Goal: Task Accomplishment & Management: Manage account settings

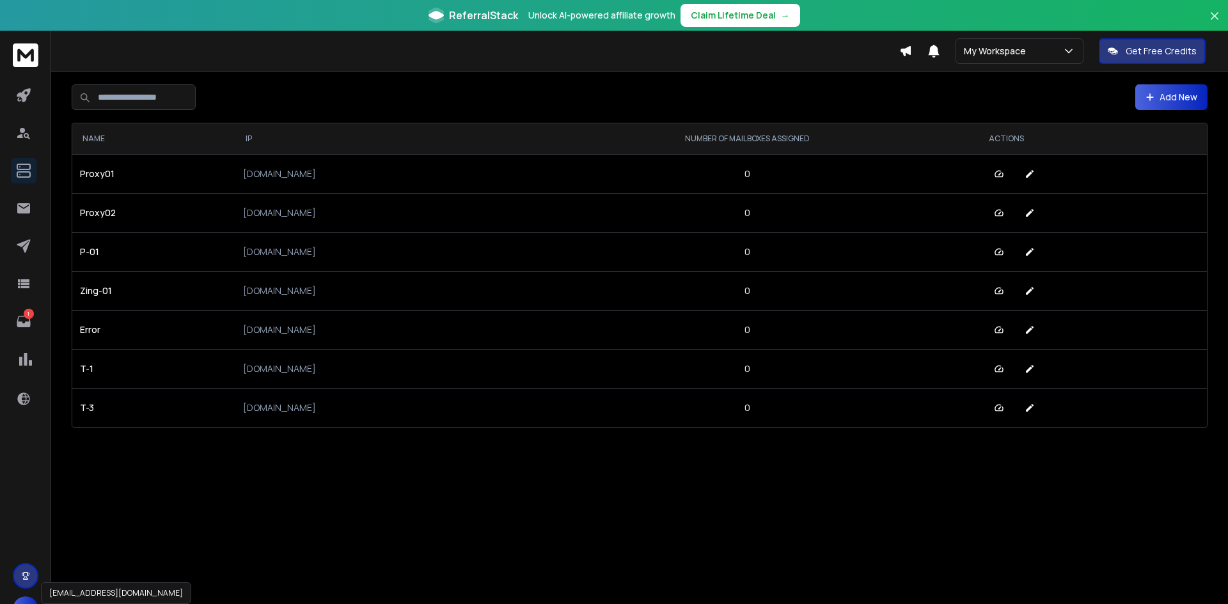
click at [28, 597] on span "D" at bounding box center [26, 610] width 26 height 26
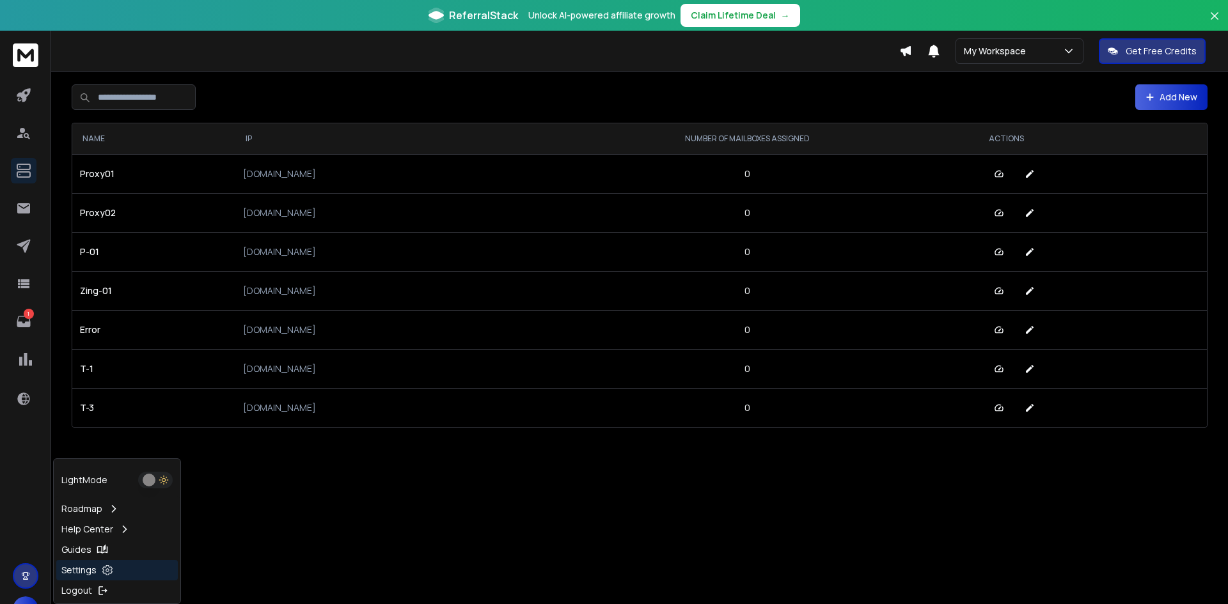
click at [75, 571] on p "Settings" at bounding box center [78, 570] width 35 height 13
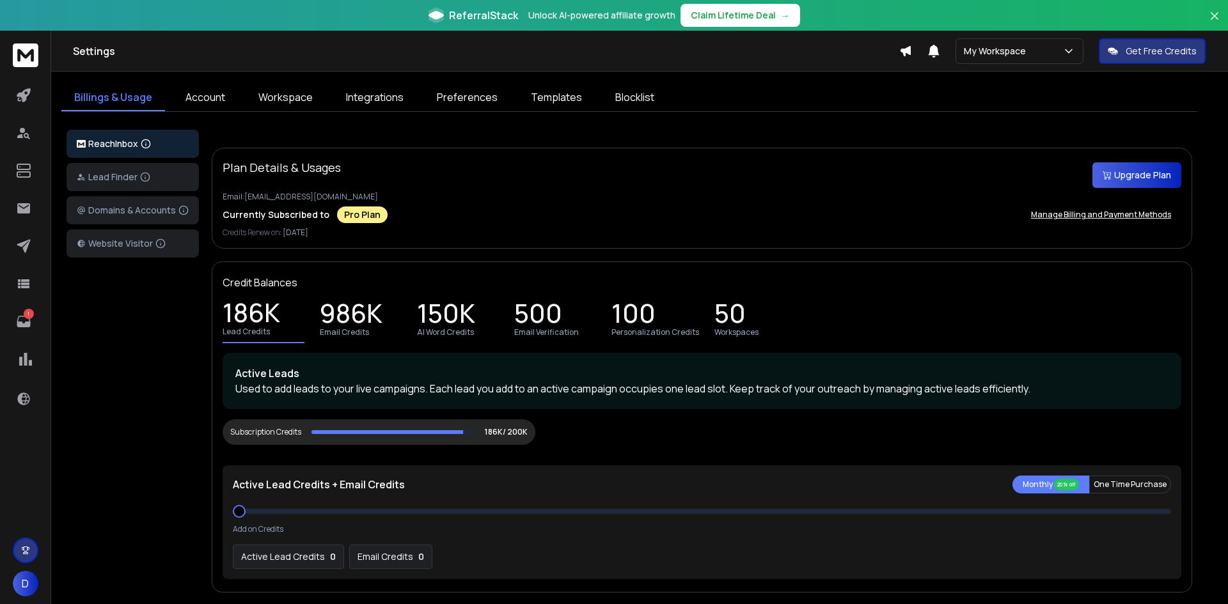
click at [201, 102] on link "Account" at bounding box center [205, 97] width 65 height 27
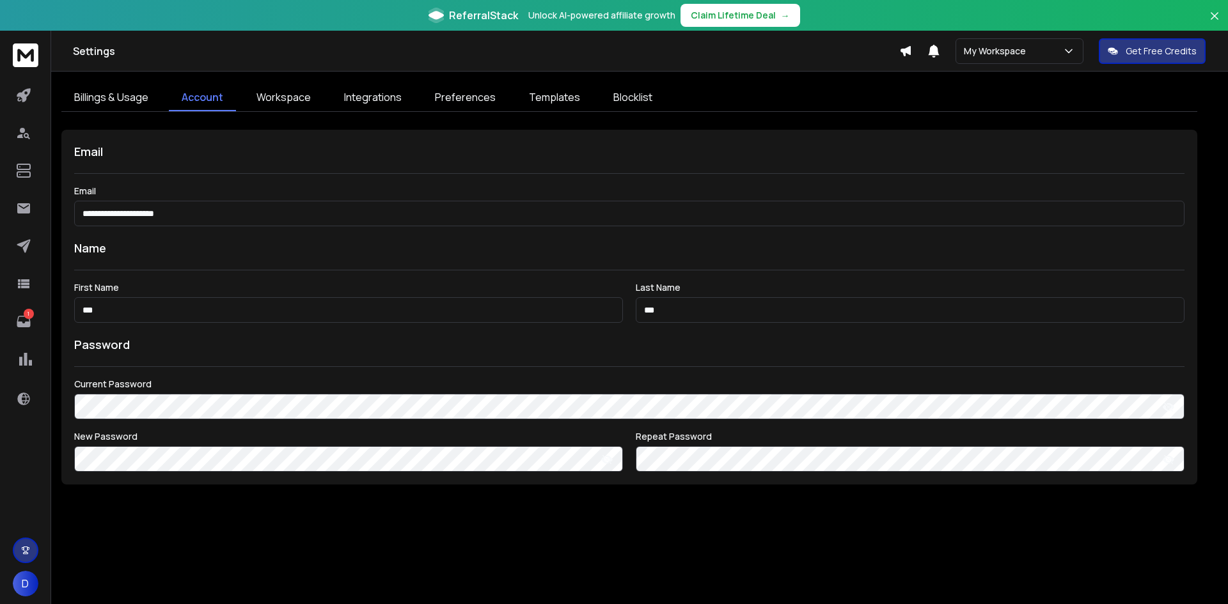
click at [279, 99] on link "Workspace" at bounding box center [284, 97] width 80 height 27
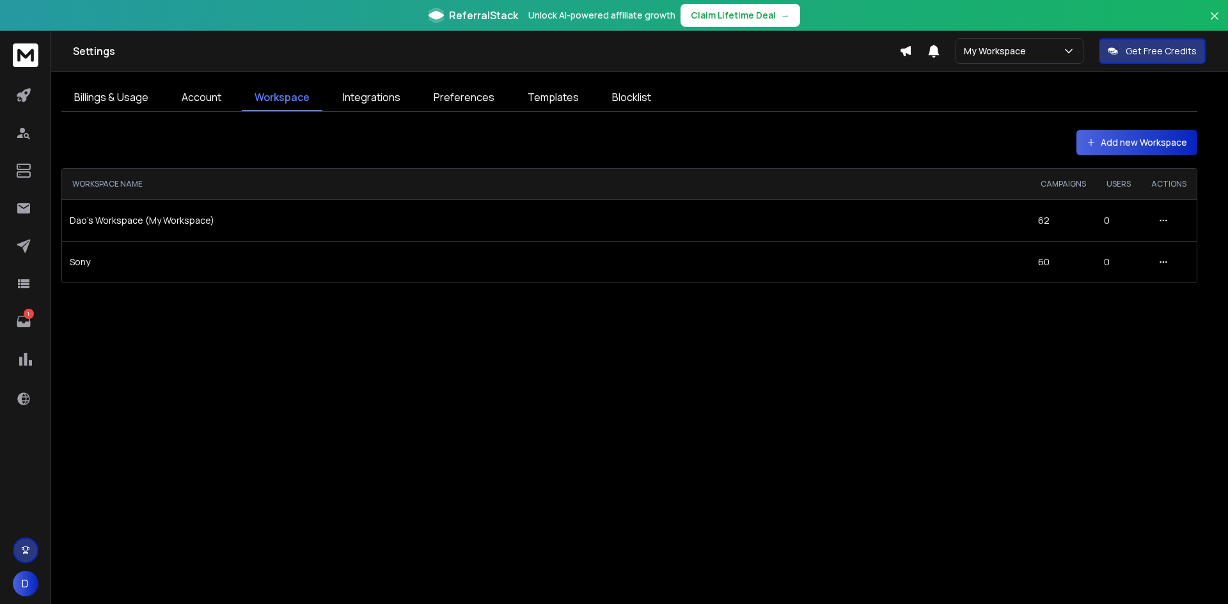
click at [338, 98] on link "Integrations" at bounding box center [371, 97] width 83 height 27
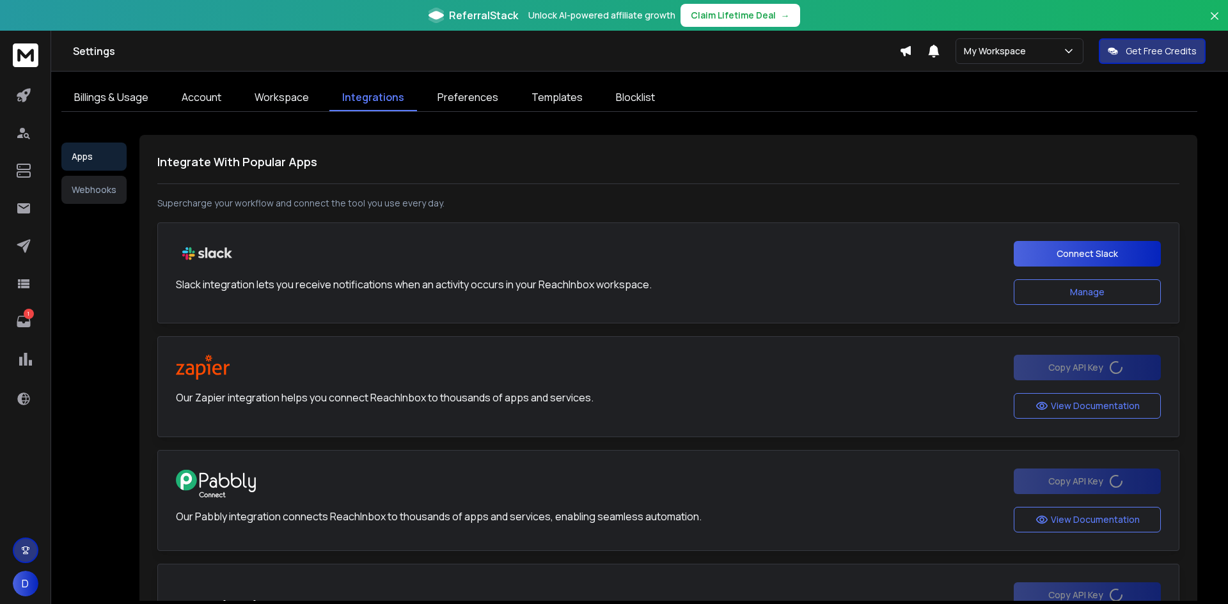
click at [425, 98] on link "Preferences" at bounding box center [468, 97] width 86 height 27
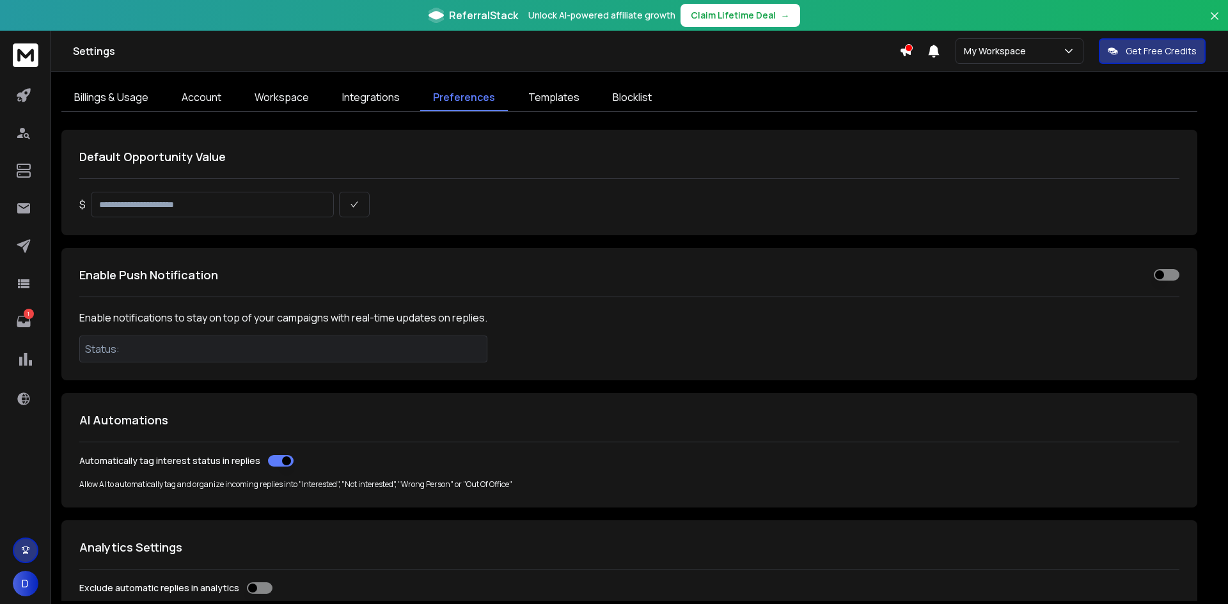
click at [528, 97] on link "Templates" at bounding box center [554, 97] width 77 height 27
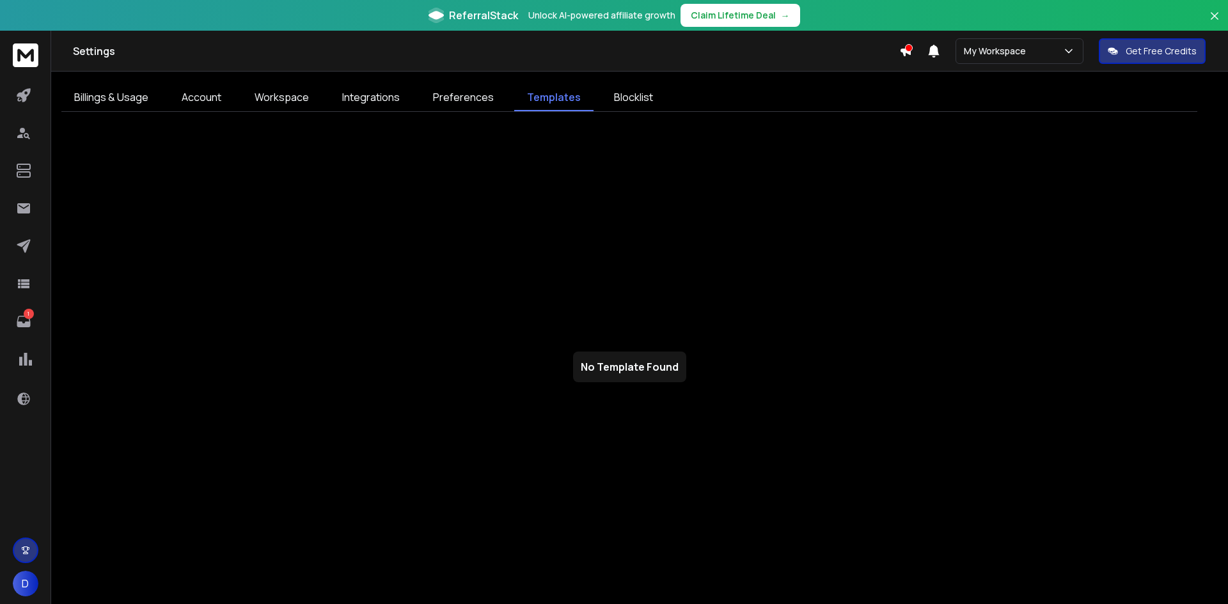
click at [107, 99] on link "Billings & Usage" at bounding box center [111, 97] width 100 height 27
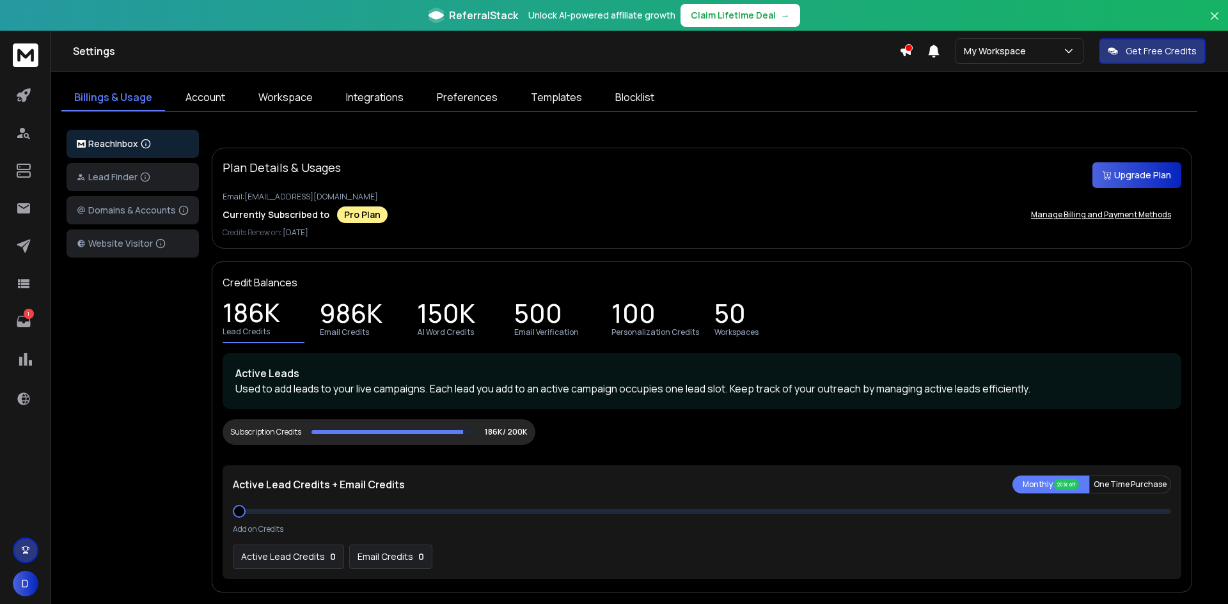
click at [131, 178] on button "Lead Finder" at bounding box center [133, 177] width 132 height 28
click at [141, 140] on icon "button" at bounding box center [146, 144] width 10 height 10
click at [1146, 180] on button "Upgrade Plan" at bounding box center [1136, 175] width 89 height 26
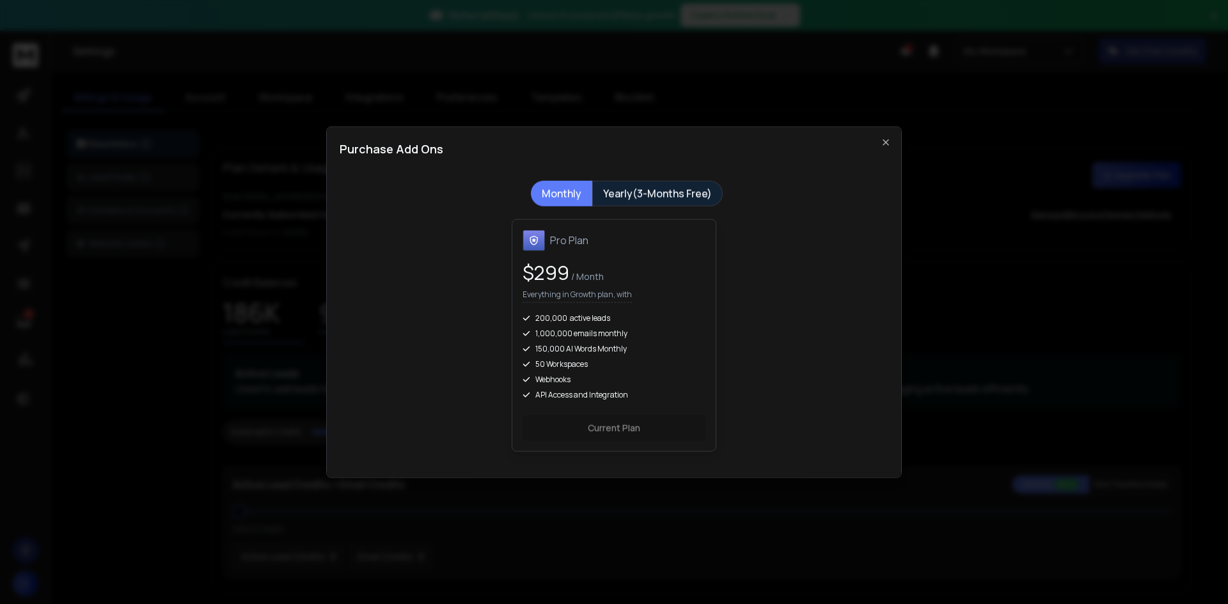
click at [636, 195] on button "Yearly(3-Months Free)" at bounding box center [657, 193] width 130 height 26
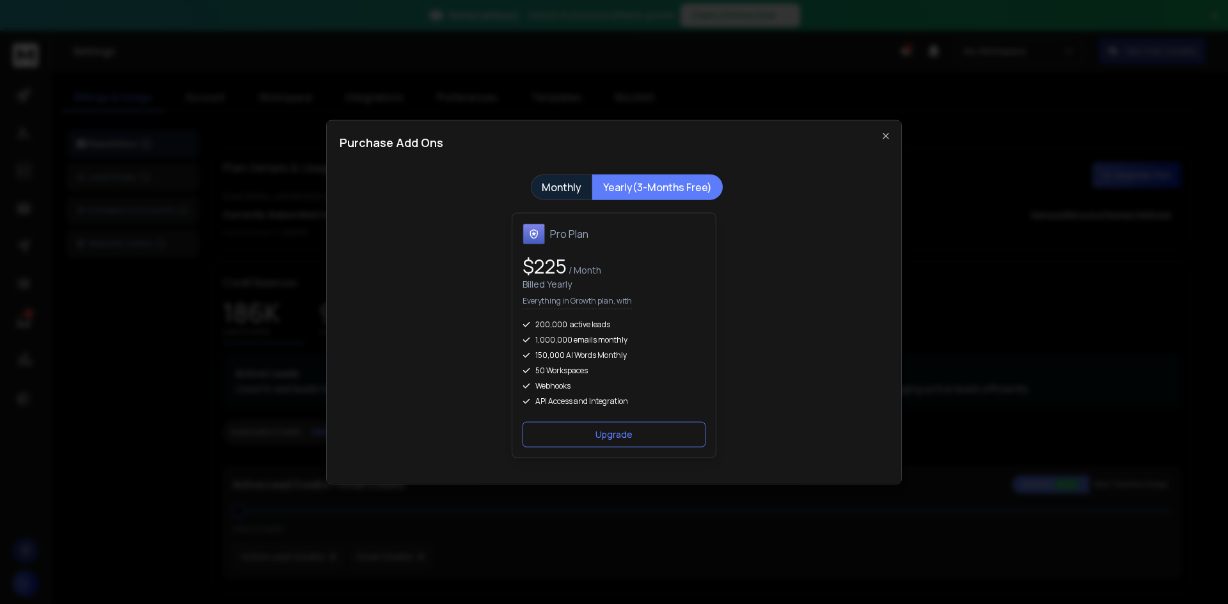
click at [565, 189] on button "Monthly" at bounding box center [561, 187] width 61 height 26
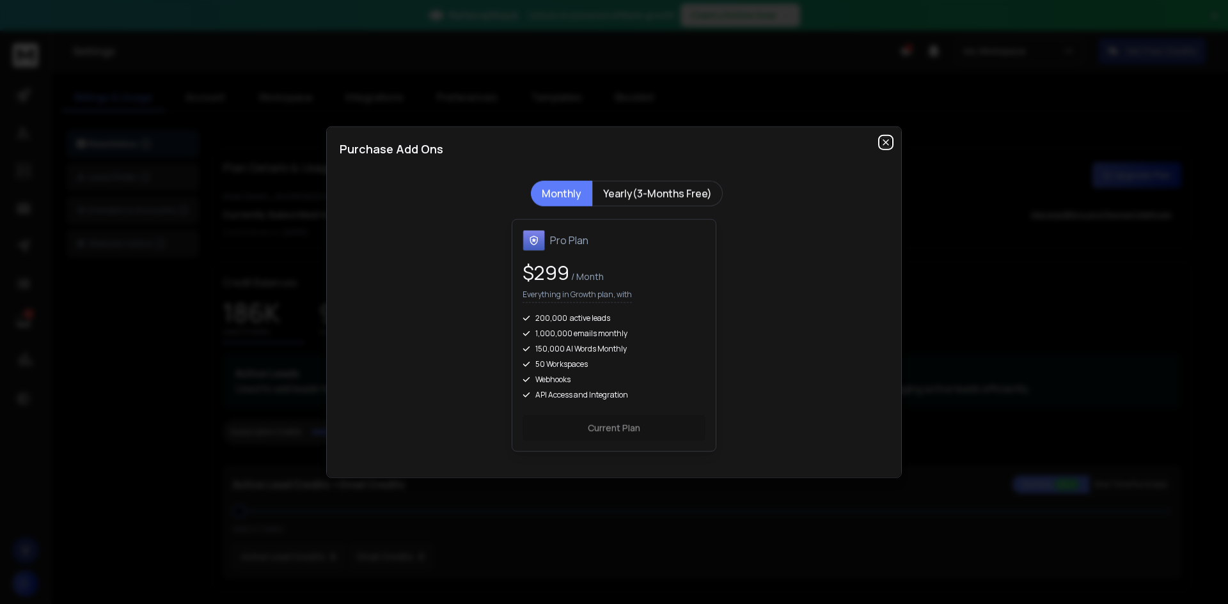
click at [885, 147] on icon "button" at bounding box center [886, 142] width 10 height 10
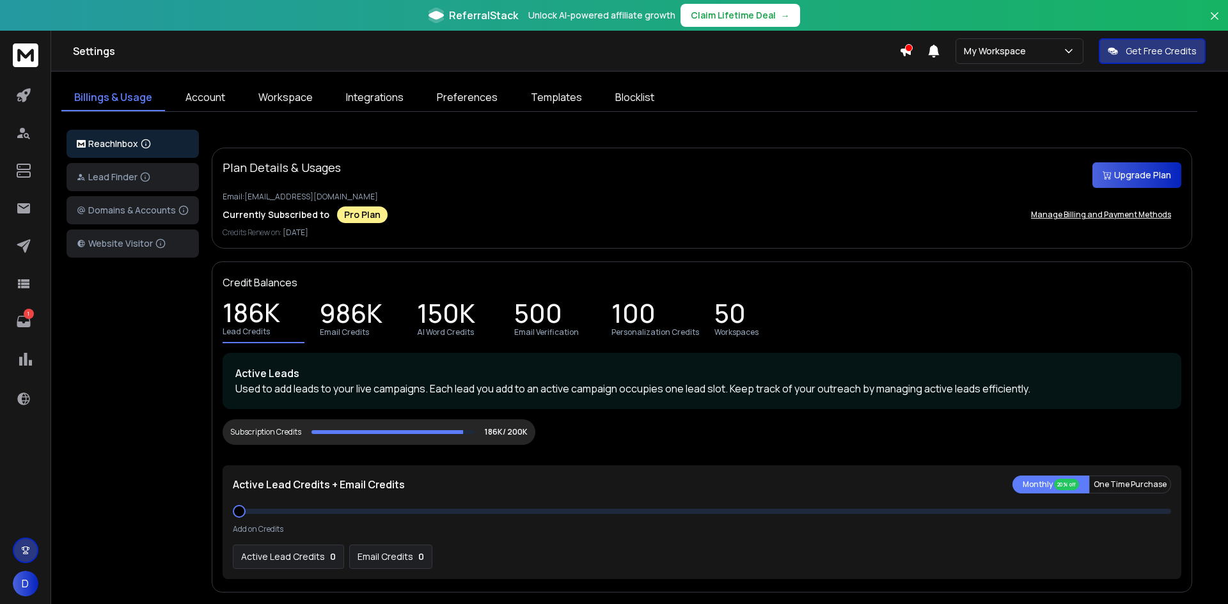
click at [1142, 178] on button "Upgrade Plan" at bounding box center [1136, 175] width 89 height 26
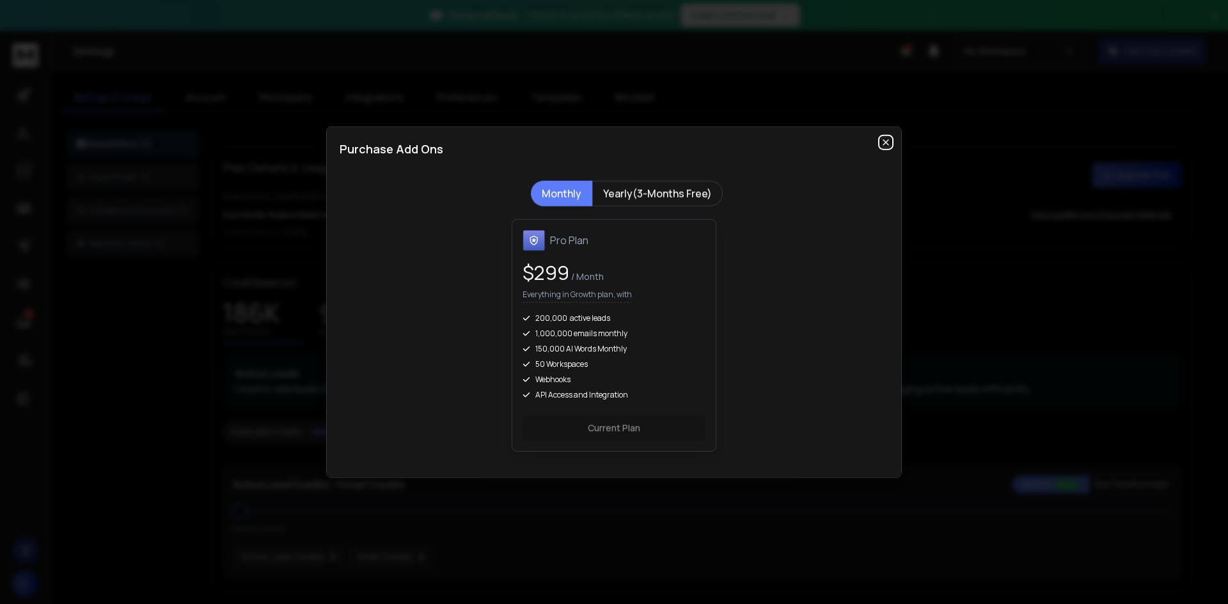
click at [884, 144] on icon "button" at bounding box center [885, 141] width 5 height 5
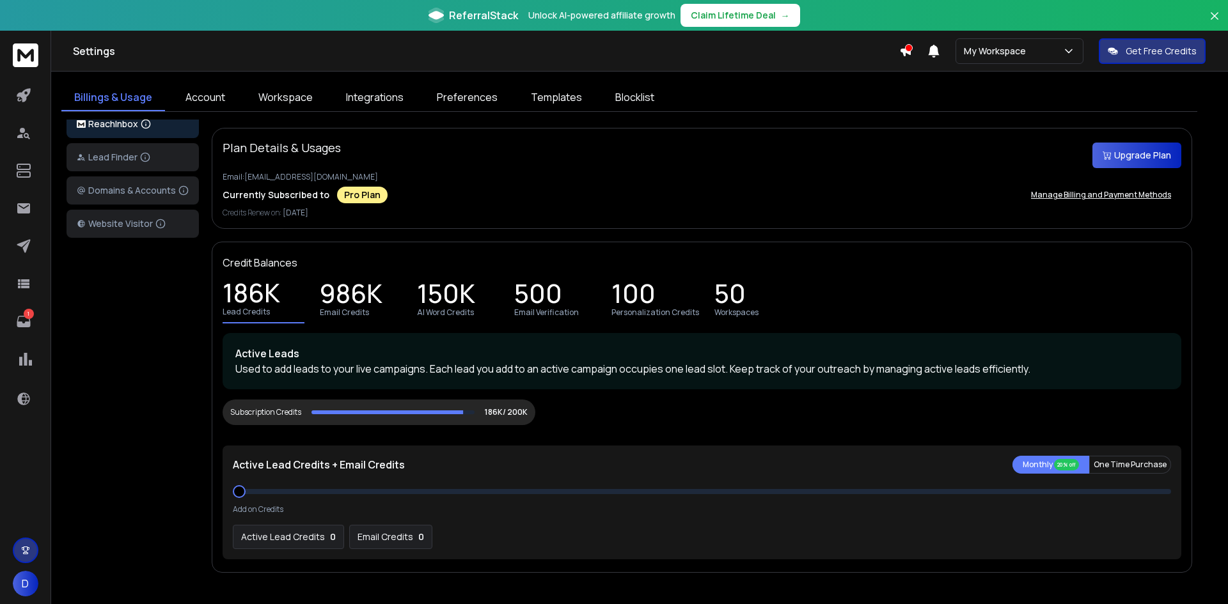
scroll to position [20, 0]
click at [140, 160] on icon "button" at bounding box center [145, 157] width 10 height 10
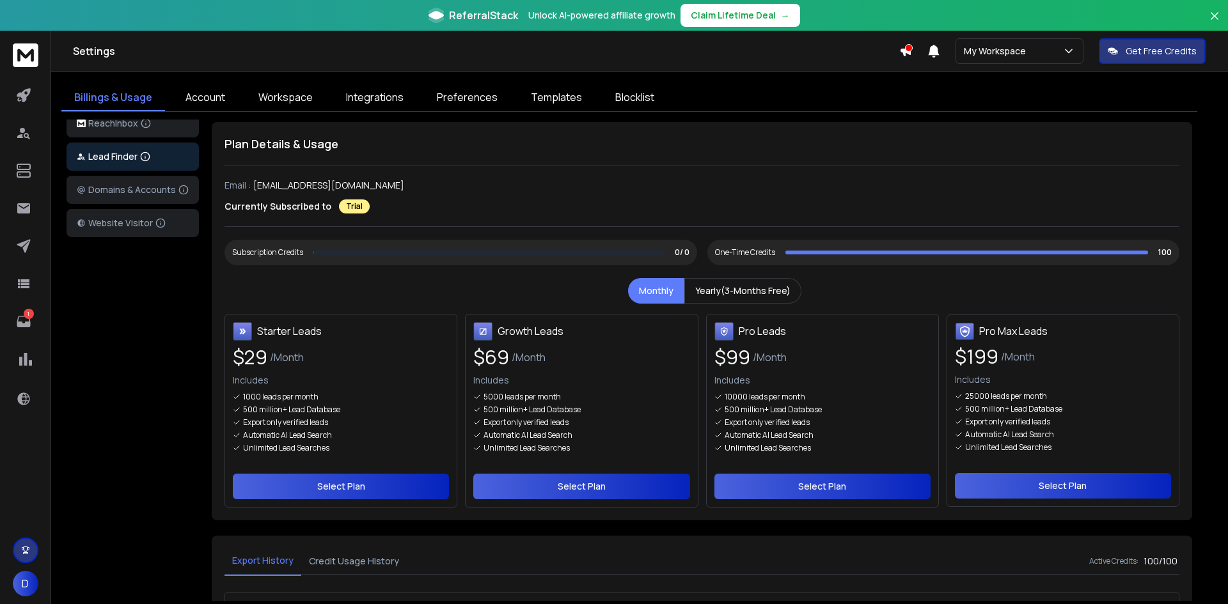
scroll to position [0, 0]
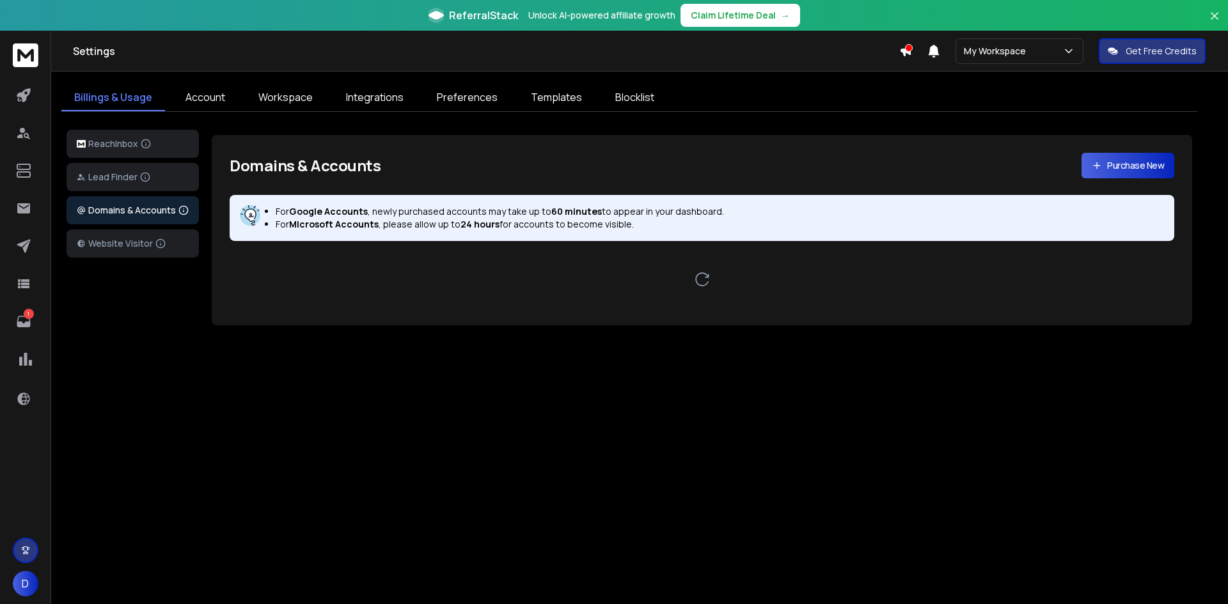
click at [125, 155] on div "ReachInbox Lead Finder Domains & Accounts Website Visitor" at bounding box center [133, 143] width 132 height 26
click at [122, 172] on button "Lead Finder" at bounding box center [133, 177] width 132 height 28
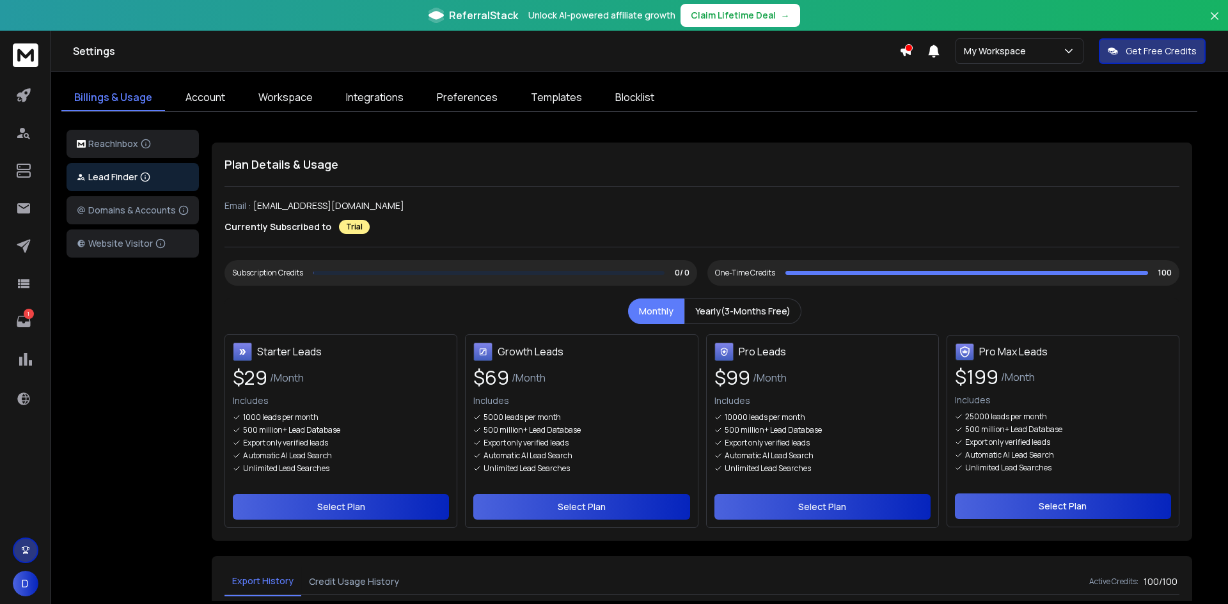
click at [123, 241] on button "Website Visitor" at bounding box center [133, 244] width 132 height 28
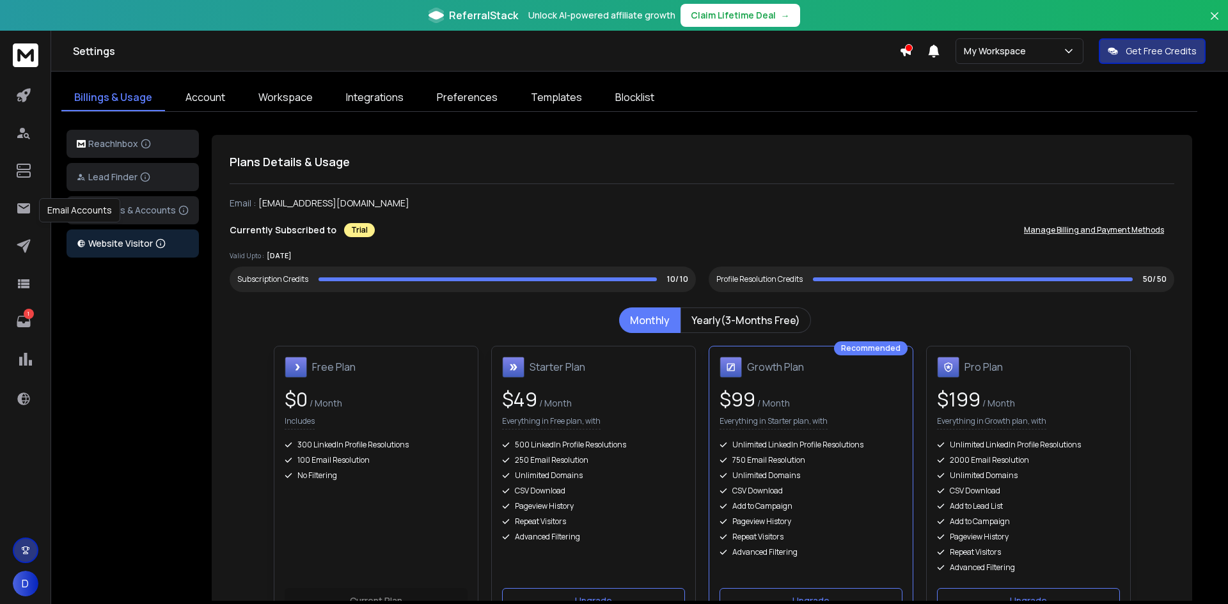
click at [35, 210] on link at bounding box center [24, 209] width 26 height 26
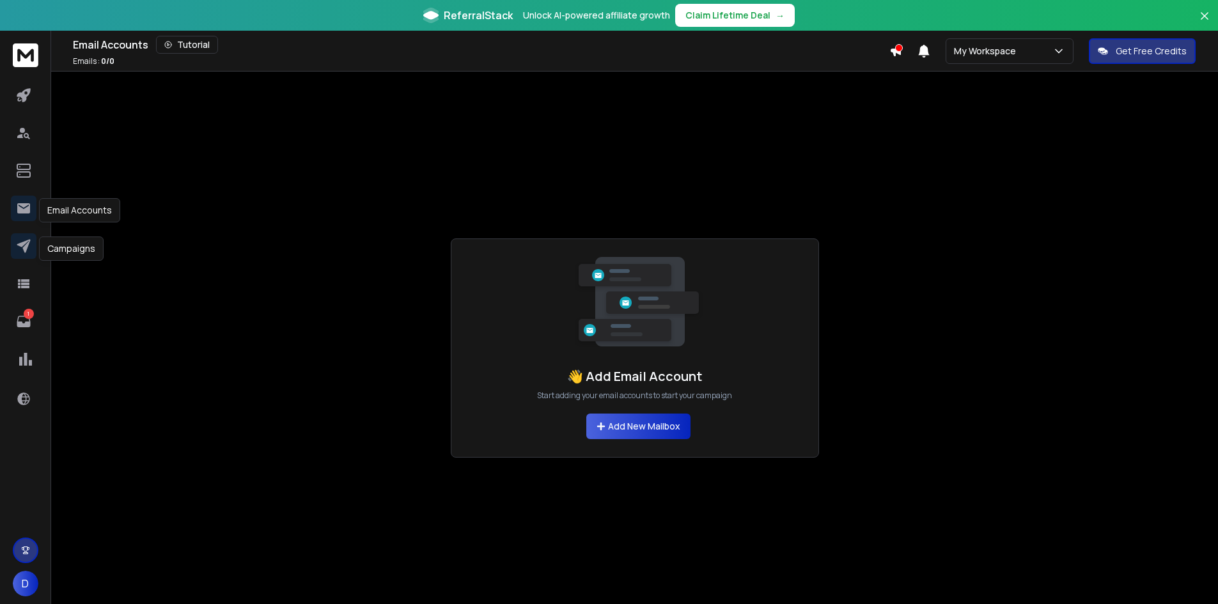
click at [20, 256] on link at bounding box center [24, 246] width 26 height 26
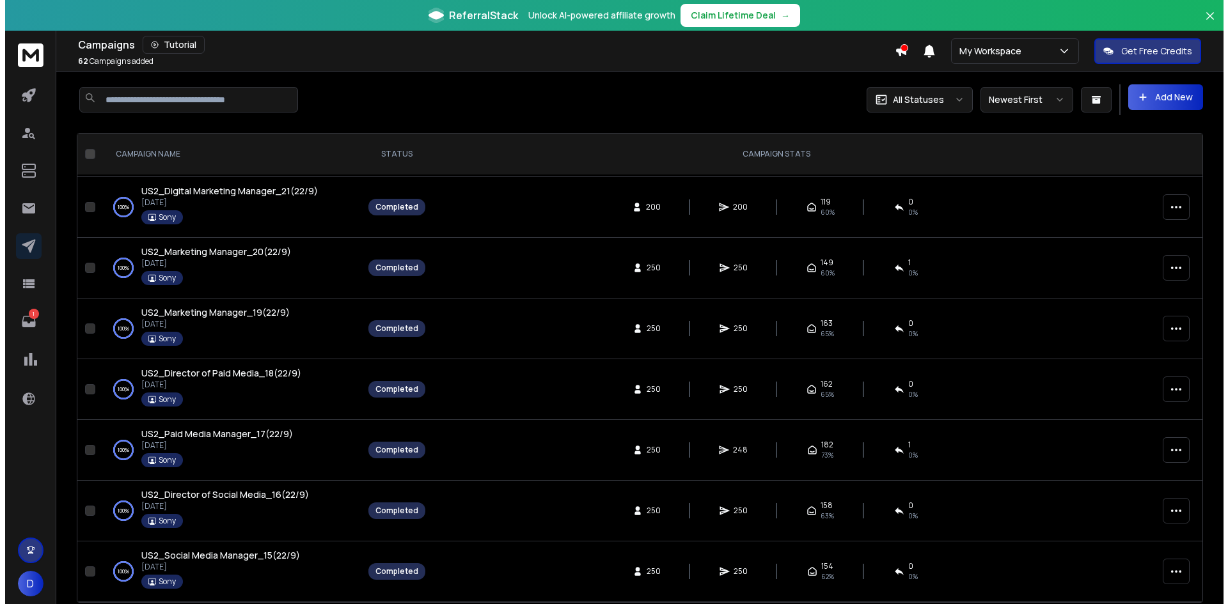
scroll to position [640, 0]
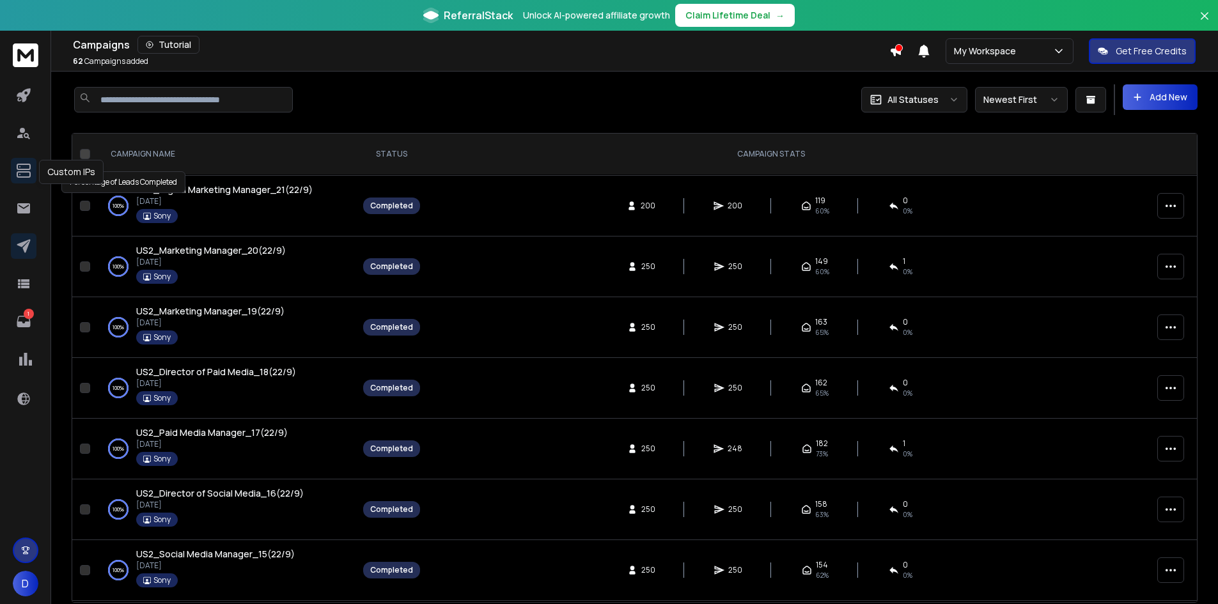
click at [24, 170] on rect at bounding box center [23, 166] width 13 height 5
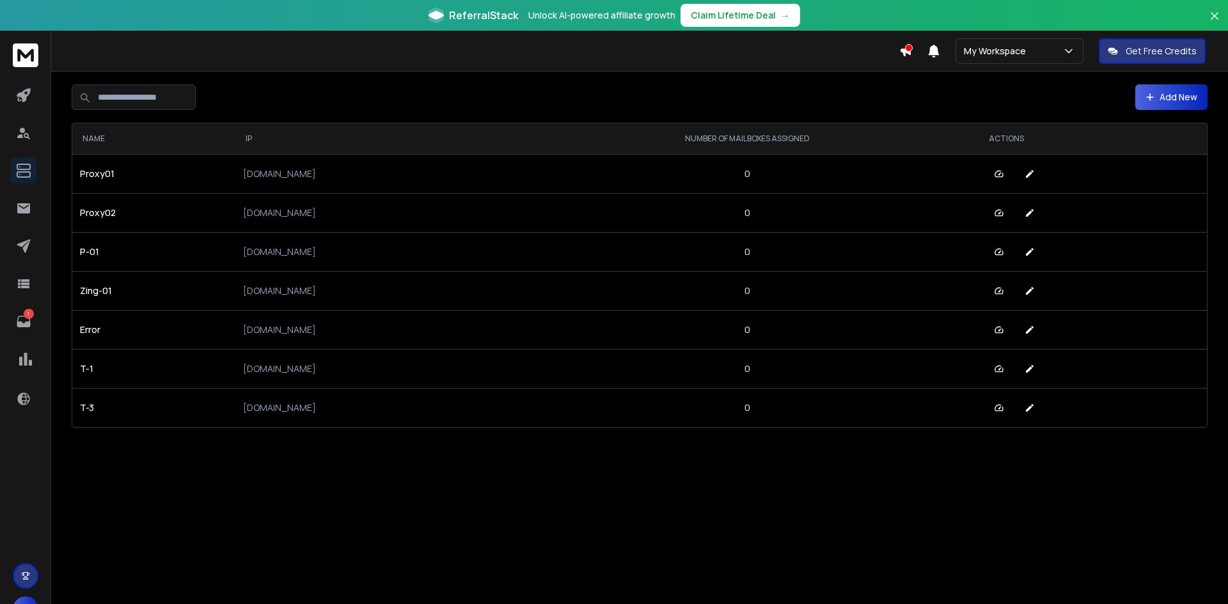
click at [290, 175] on span "[DOMAIN_NAME]" at bounding box center [279, 174] width 73 height 12
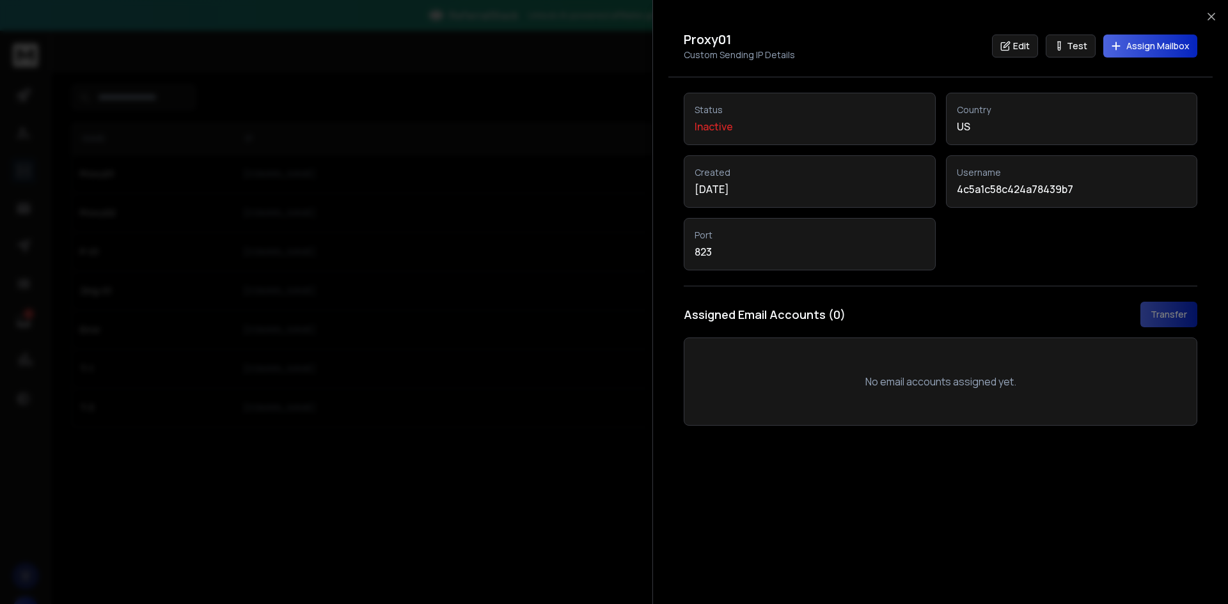
click at [910, 400] on div "No email accounts assigned yet." at bounding box center [941, 382] width 482 height 56
drag, startPoint x: 505, startPoint y: 310, endPoint x: 513, endPoint y: 313, distance: 8.9
click at [509, 312] on div at bounding box center [614, 302] width 1228 height 604
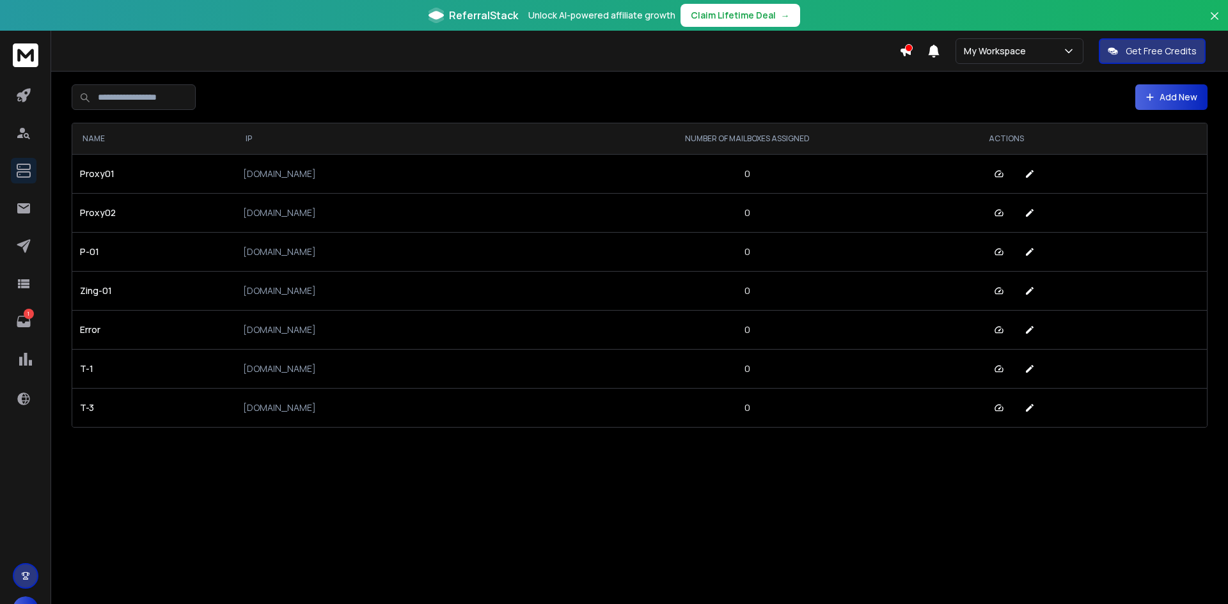
click at [535, 406] on td "0" at bounding box center [747, 407] width 462 height 39
click at [1032, 406] on icon at bounding box center [1030, 408] width 10 height 10
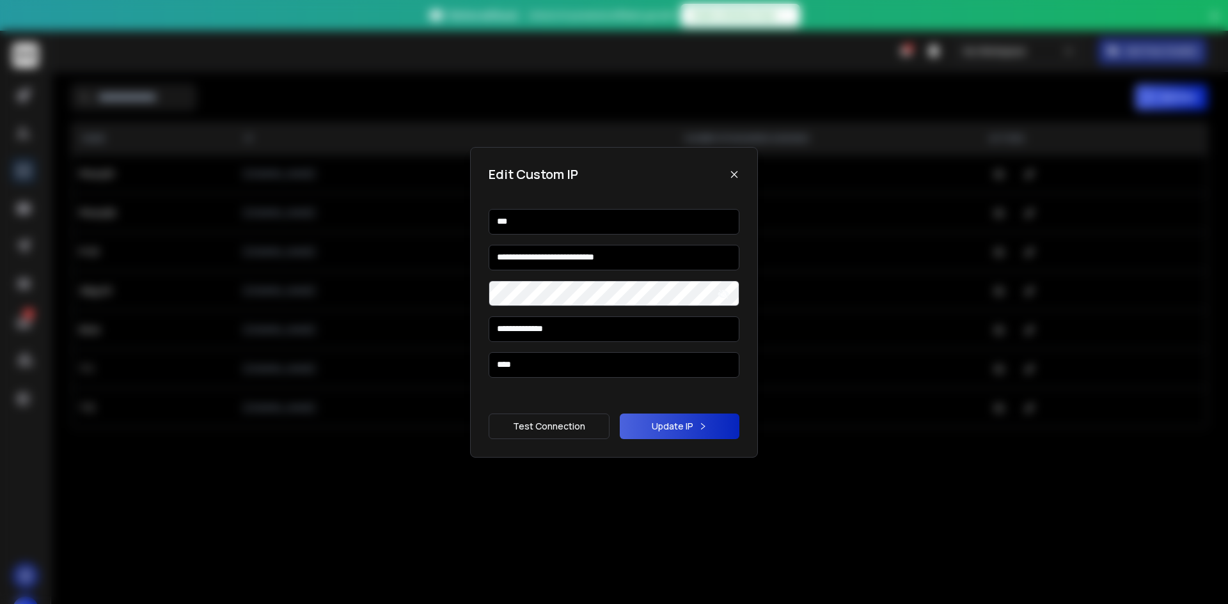
click at [739, 171] on icon at bounding box center [734, 175] width 10 height 10
